Goal: Task Accomplishment & Management: Use online tool/utility

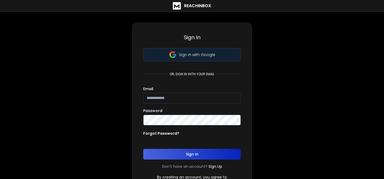
click at [209, 54] on p "Sign in with Google" at bounding box center [197, 54] width 36 height 5
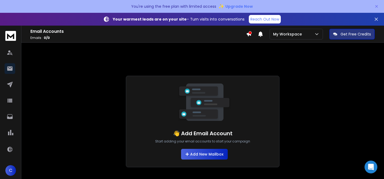
click at [191, 152] on button "Add New Mailbox" at bounding box center [204, 154] width 47 height 11
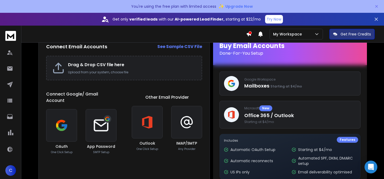
scroll to position [48, 0]
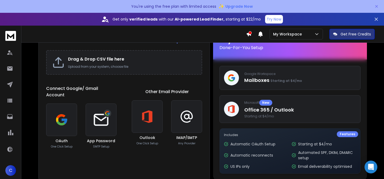
click at [69, 116] on div at bounding box center [61, 120] width 31 height 33
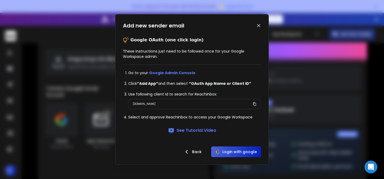
click at [254, 105] on icon at bounding box center [254, 103] width 3 height 3
click at [253, 102] on icon at bounding box center [254, 103] width 3 height 3
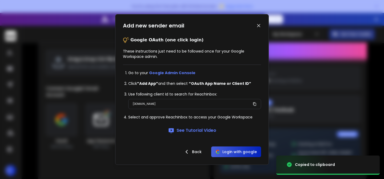
click at [176, 73] on link "Google Admin Console" at bounding box center [172, 72] width 46 height 5
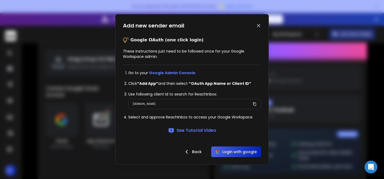
click at [186, 129] on link "See Tutorial Video" at bounding box center [192, 130] width 48 height 6
